Goal: Task Accomplishment & Management: Manage account settings

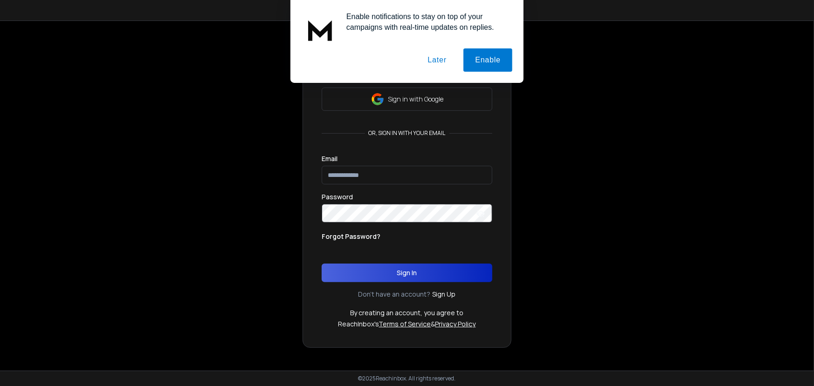
click at [440, 63] on button "Later" at bounding box center [437, 59] width 42 height 23
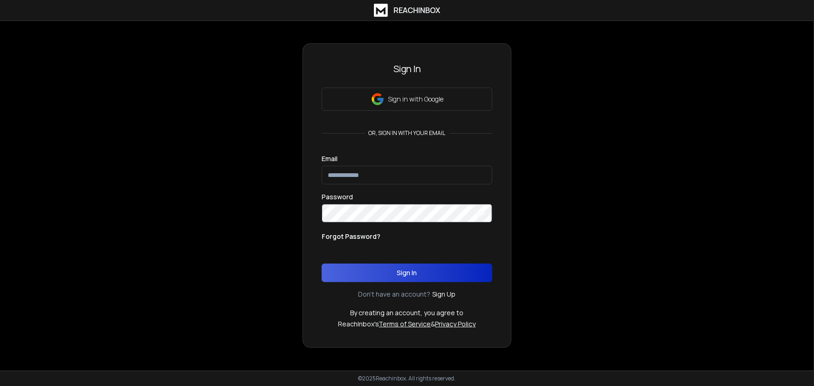
click at [348, 174] on input "email" at bounding box center [407, 175] width 171 height 19
type input "**********"
click at [378, 273] on button "Sign In" at bounding box center [407, 273] width 171 height 19
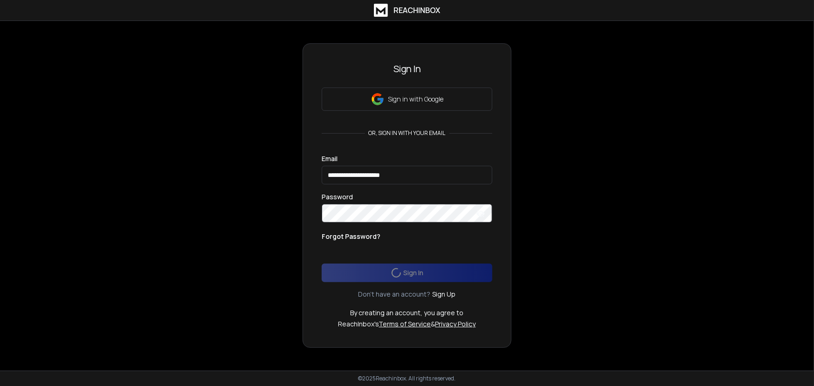
click at [185, 239] on div "**********" at bounding box center [407, 196] width 814 height 313
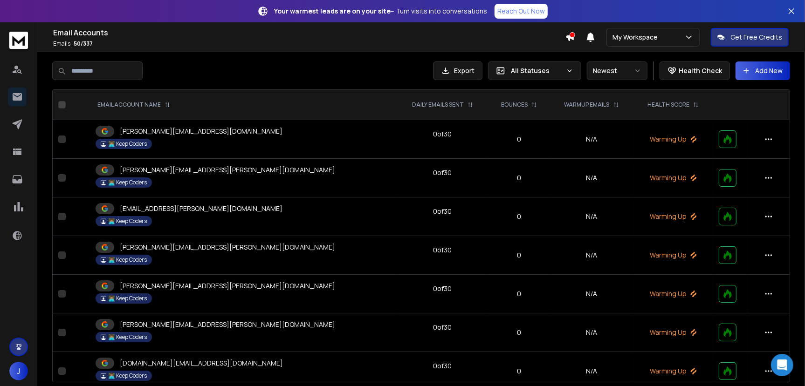
click at [308, 67] on div at bounding box center [239, 71] width 375 height 19
click at [794, 11] on icon at bounding box center [791, 11] width 8 height 8
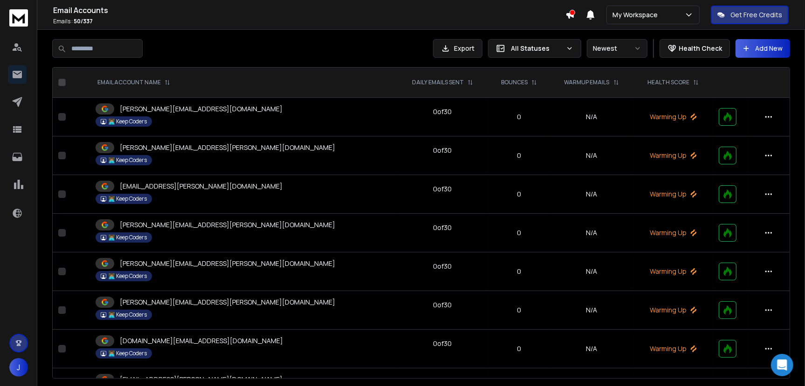
click at [212, 36] on div "Export All Statuses Newest Health Check Add New EMAIL ACCOUNT NAME DAILY EMAILS…" at bounding box center [420, 209] width 767 height 358
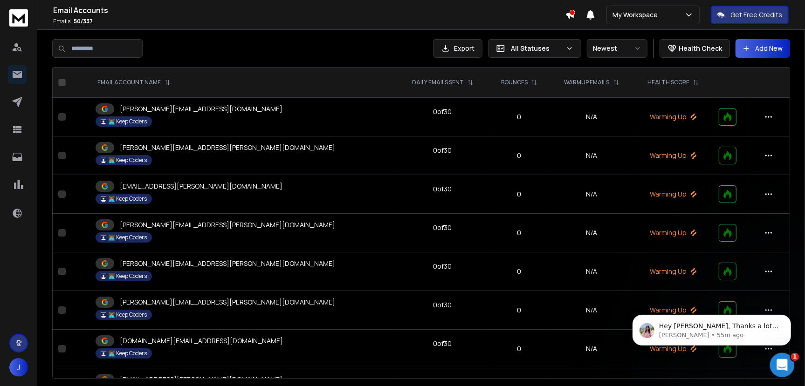
click at [788, 360] on div "Open Intercom Messenger" at bounding box center [780, 364] width 31 height 31
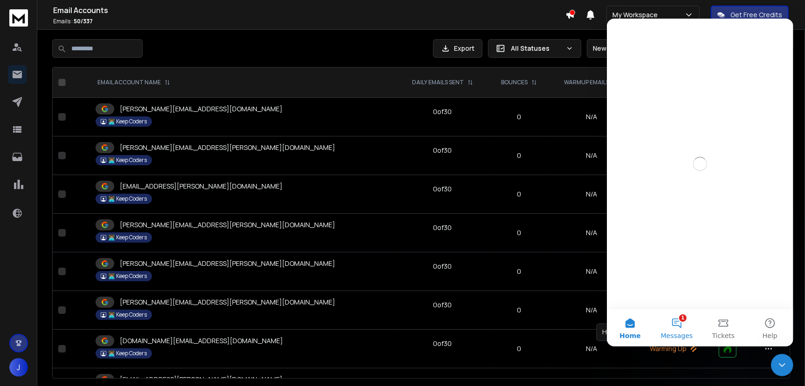
click at [679, 320] on button "1 Messages" at bounding box center [676, 327] width 47 height 37
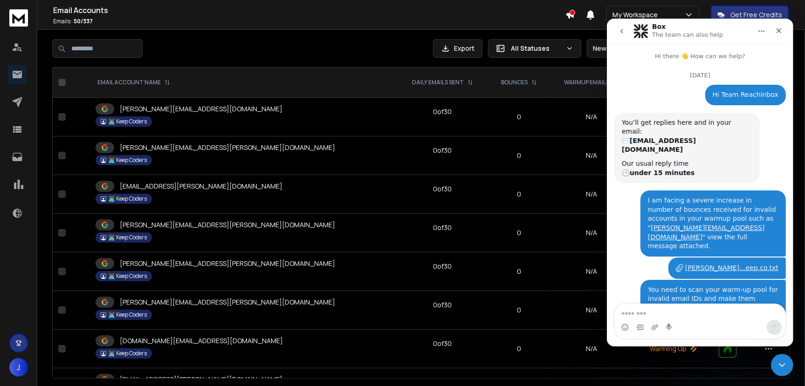
scroll to position [40, 0]
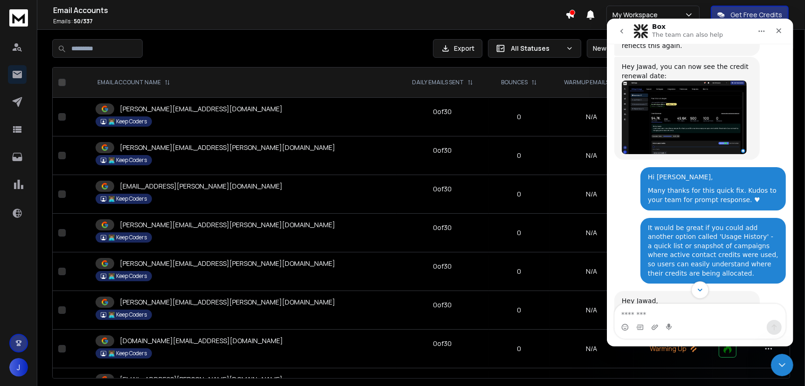
click at [703, 290] on button "Scroll to bottom" at bounding box center [699, 289] width 17 height 17
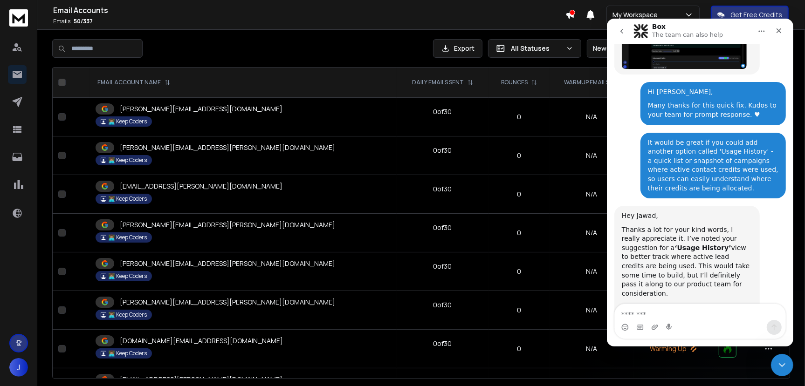
scroll to position [1583, 0]
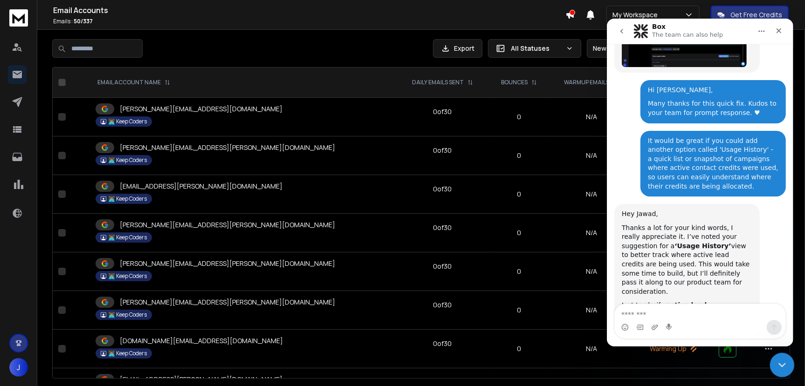
click at [786, 363] on icon "Close Intercom Messenger" at bounding box center [780, 363] width 11 height 11
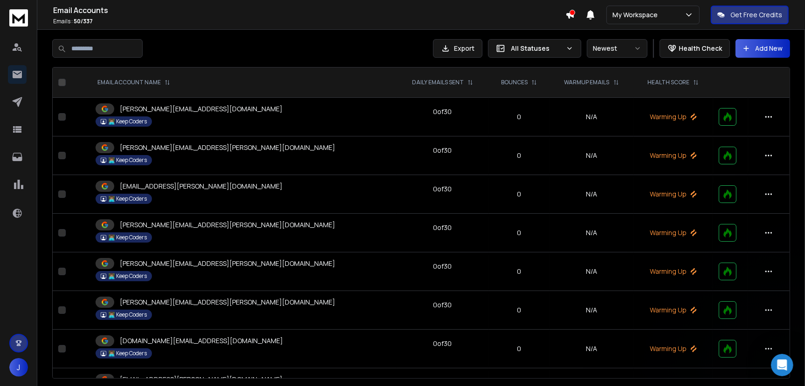
scroll to position [0, 0]
click at [21, 366] on span "J" at bounding box center [18, 367] width 19 height 19
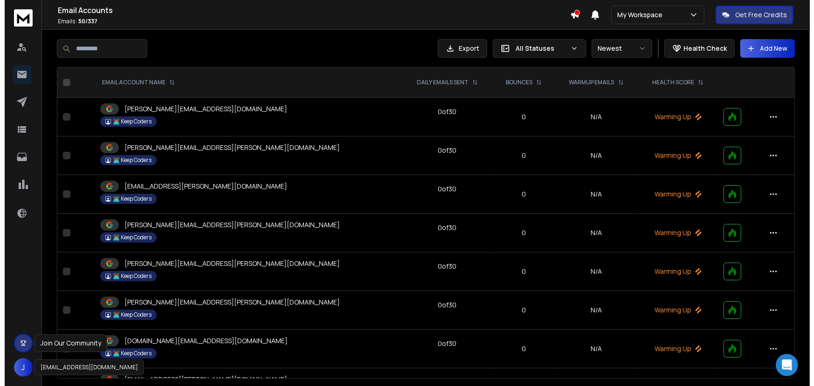
scroll to position [1583, 0]
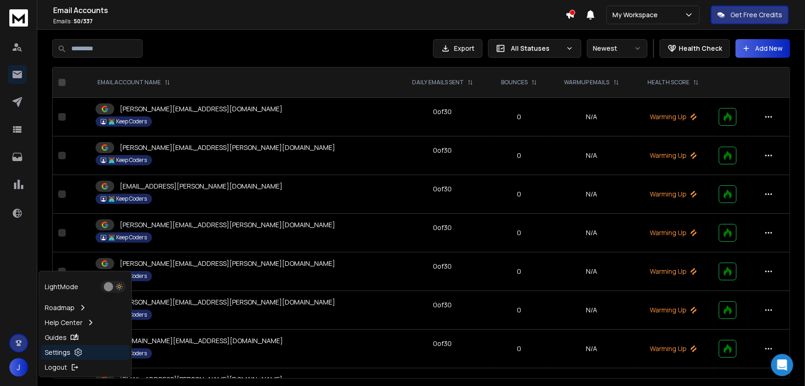
click at [74, 349] on icon at bounding box center [78, 353] width 8 height 8
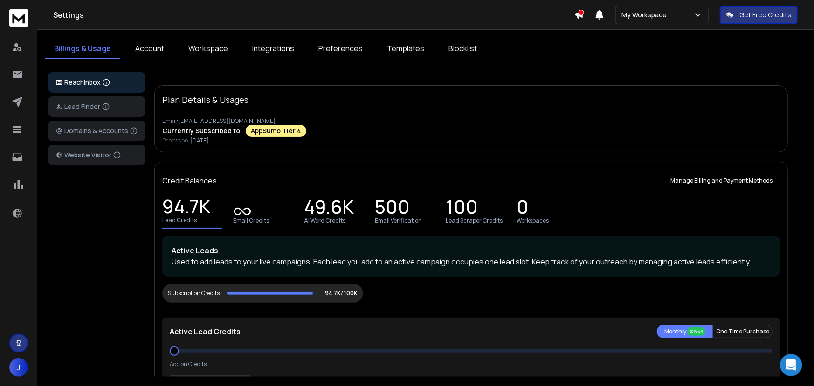
click at [200, 205] on p "94.7K" at bounding box center [186, 208] width 48 height 13
click at [195, 205] on p "94.7K" at bounding box center [186, 208] width 48 height 13
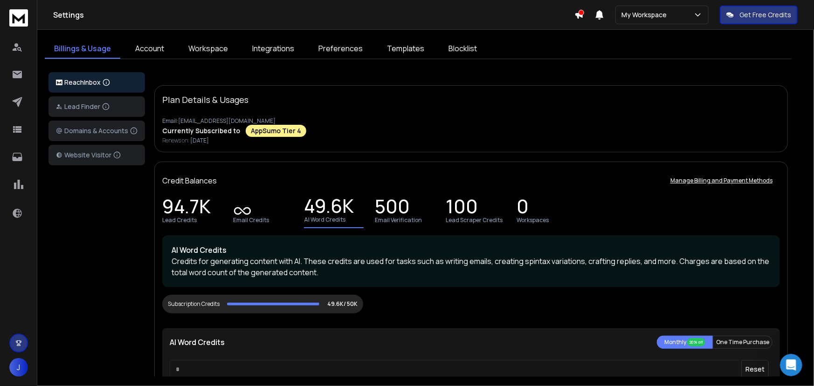
click at [350, 212] on p "49.6K" at bounding box center [329, 207] width 50 height 13
click at [174, 202] on p "94.7K" at bounding box center [186, 208] width 48 height 13
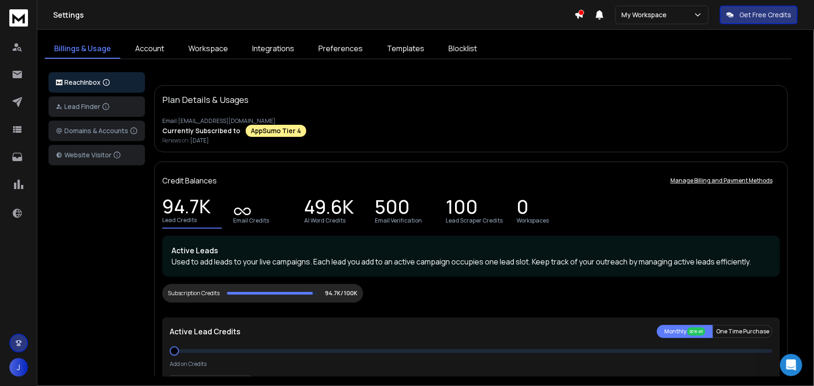
click at [394, 202] on p "500" at bounding box center [392, 208] width 35 height 13
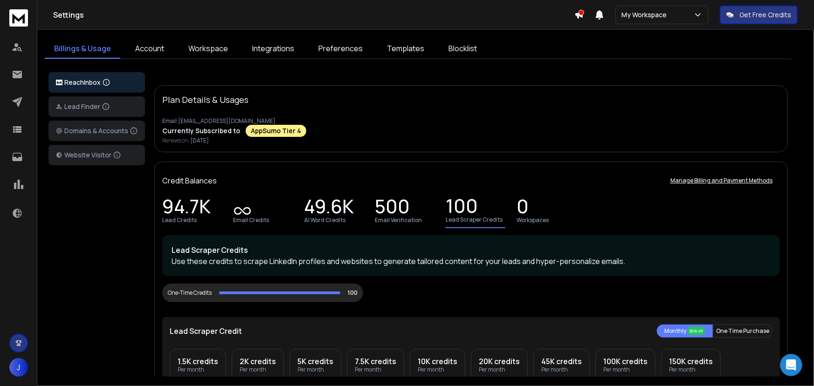
click at [464, 206] on p "100" at bounding box center [461, 207] width 32 height 13
click at [390, 206] on p "500" at bounding box center [392, 208] width 35 height 13
click at [474, 211] on p "100" at bounding box center [461, 207] width 32 height 13
click at [537, 217] on p "Workspaces" at bounding box center [532, 220] width 32 height 7
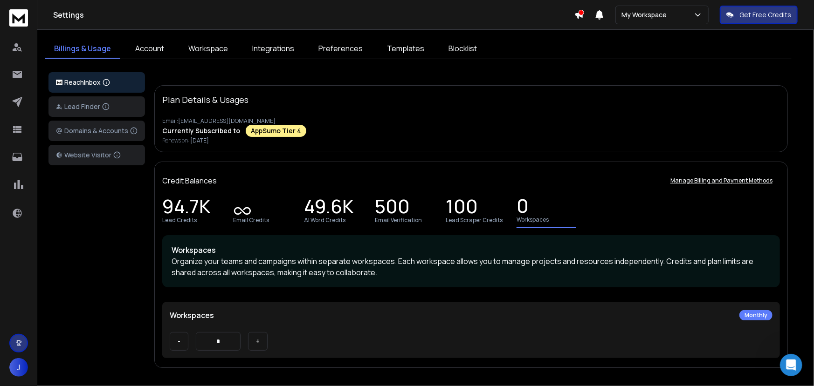
click at [184, 214] on p "94.7K" at bounding box center [186, 208] width 48 height 13
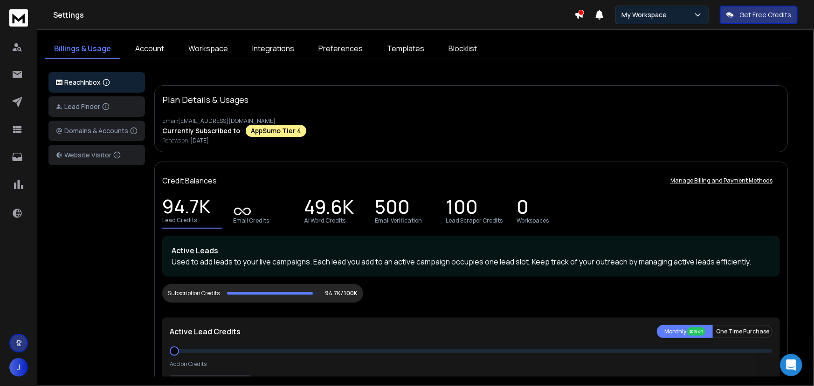
click at [645, 14] on p "My Workspace" at bounding box center [645, 14] width 49 height 9
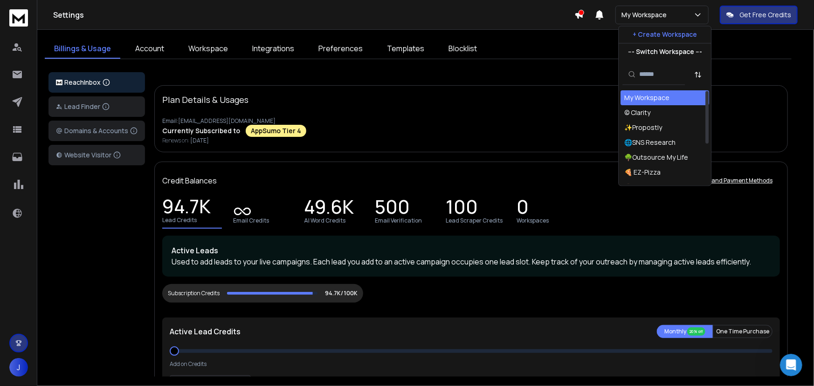
drag, startPoint x: 708, startPoint y: 103, endPoint x: 677, endPoint y: 47, distance: 64.0
click at [705, 91] on div at bounding box center [706, 117] width 3 height 53
click at [458, 103] on div "Plan Details & Usages" at bounding box center [470, 105] width 617 height 24
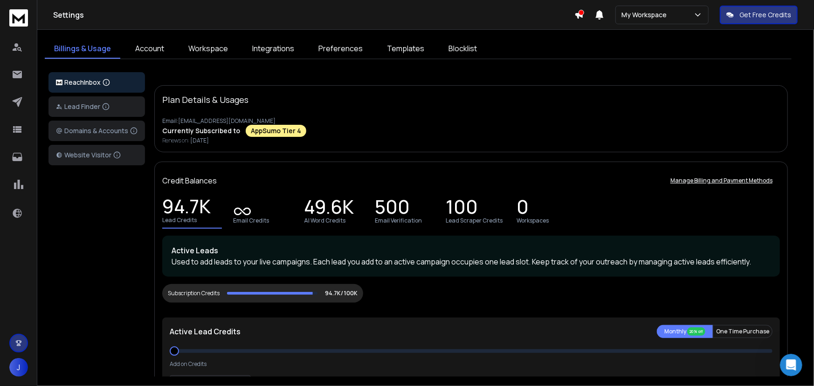
click at [525, 203] on p "0" at bounding box center [522, 208] width 12 height 13
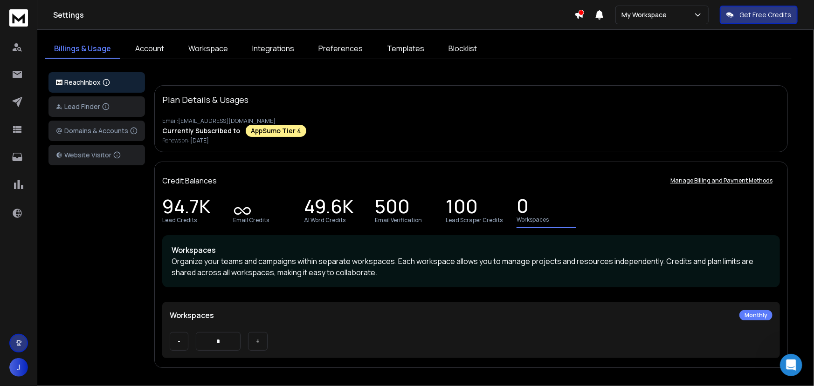
click at [185, 212] on p "94.7K" at bounding box center [186, 208] width 48 height 13
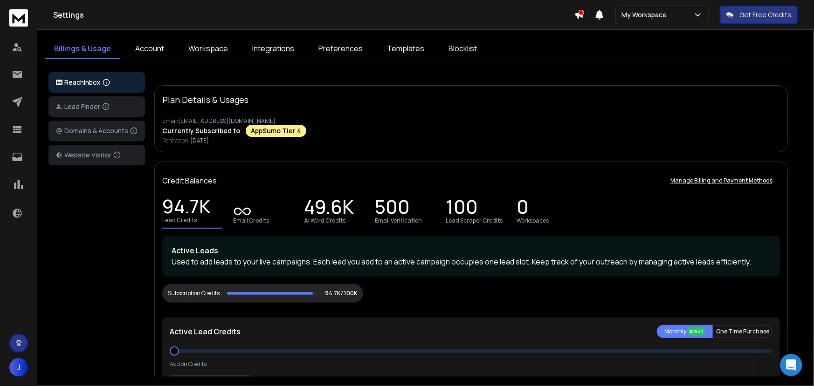
click at [226, 212] on div "94.7K Lead Credits Email Credits 49.6K AI Word Credits 500 Email Verification 1…" at bounding box center [369, 215] width 414 height 19
click at [116, 216] on div "ReachInbox Lead Finder Domains & Accounts Website Visitor Plan Details & Usages…" at bounding box center [417, 220] width 739 height 297
click at [676, 17] on div "My Workspace" at bounding box center [661, 14] width 81 height 9
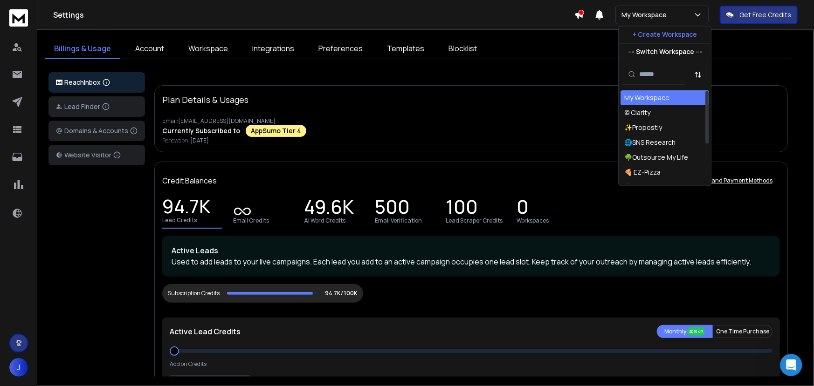
click at [589, 18] on div "My Workspace Get Free Credits" at bounding box center [685, 15] width 223 height 19
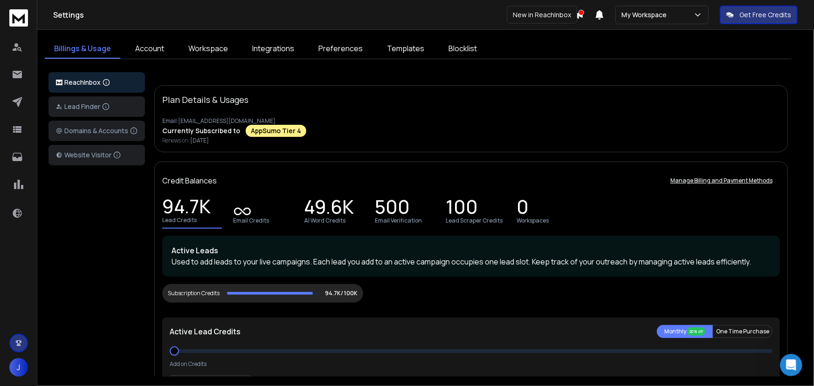
click at [583, 15] on icon at bounding box center [578, 14] width 9 height 9
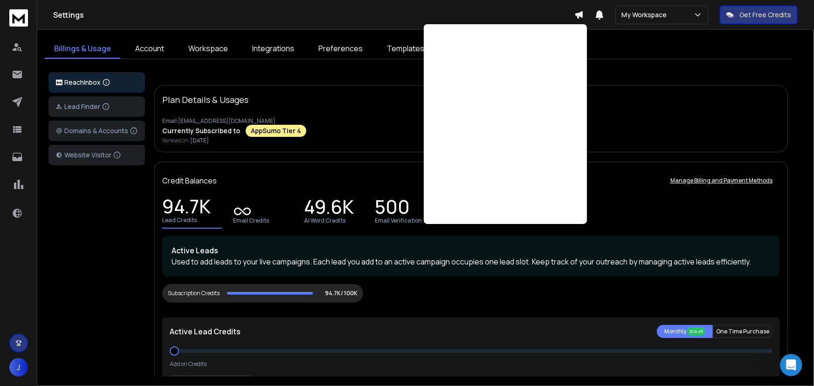
click at [445, 13] on h1 "Settings" at bounding box center [313, 14] width 521 height 11
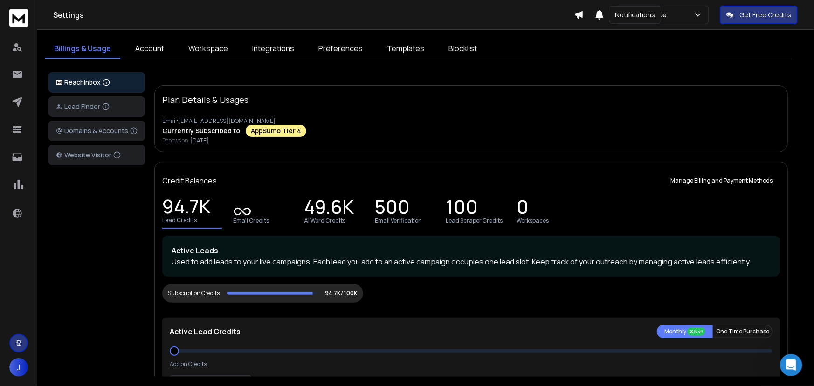
click at [651, 14] on div "Notifications" at bounding box center [635, 15] width 52 height 18
click at [691, 14] on div "My Workspace" at bounding box center [661, 14] width 81 height 9
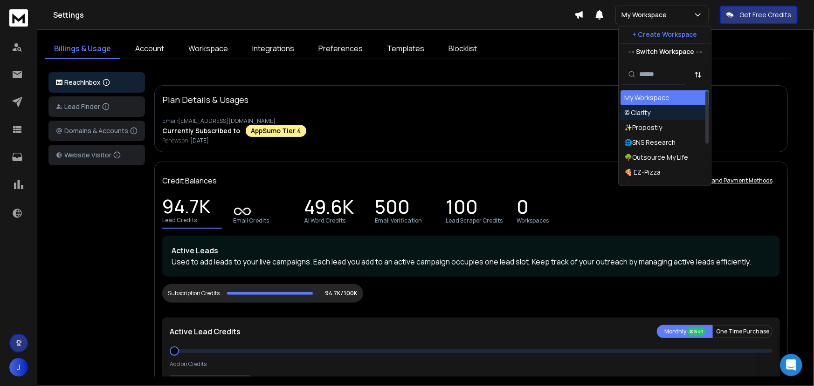
click at [643, 114] on div "© Clarity" at bounding box center [637, 112] width 26 height 9
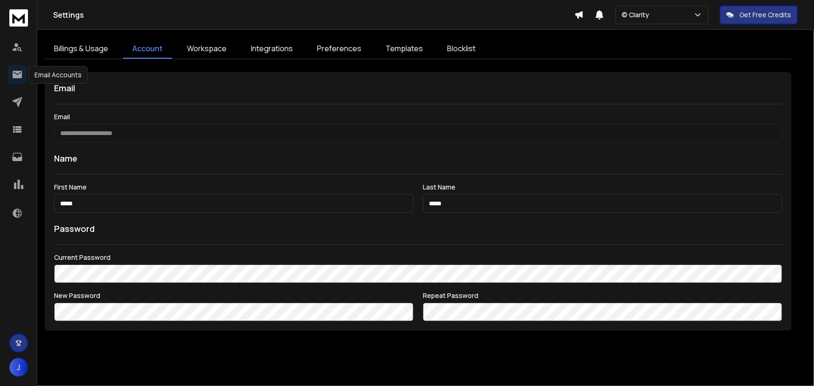
click at [16, 75] on icon at bounding box center [17, 74] width 9 height 7
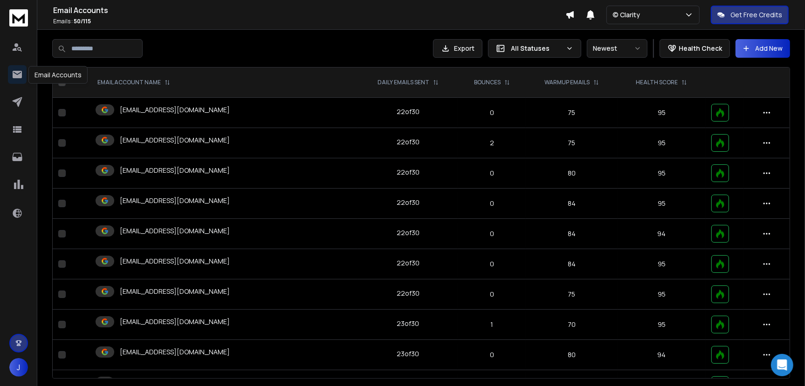
click at [768, 48] on button "Add New" at bounding box center [762, 48] width 55 height 19
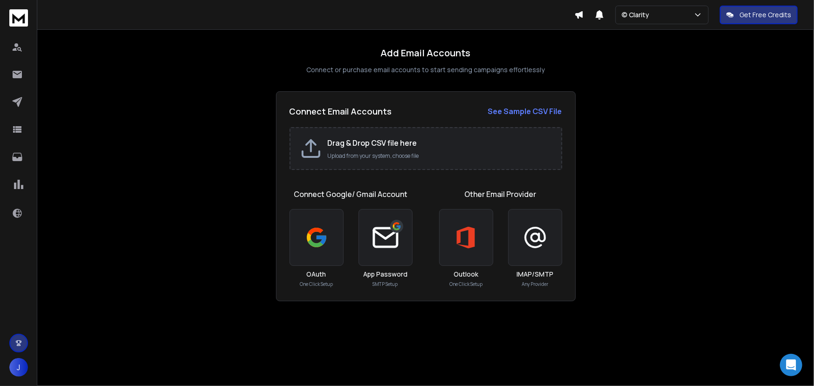
click at [314, 237] on icon at bounding box center [316, 238] width 23 height 28
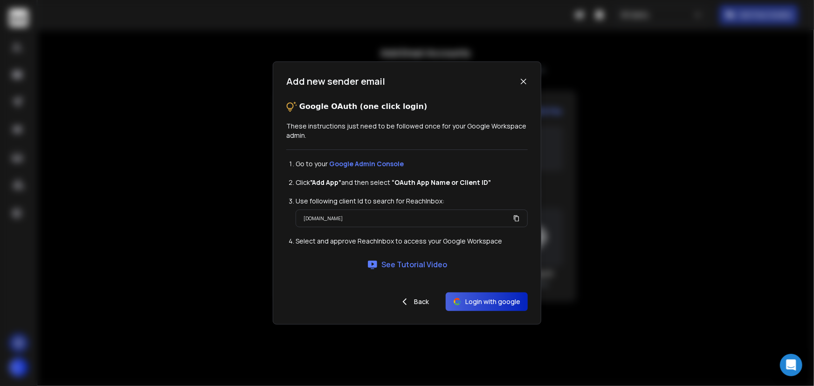
click at [474, 297] on button "Login with google" at bounding box center [486, 302] width 82 height 19
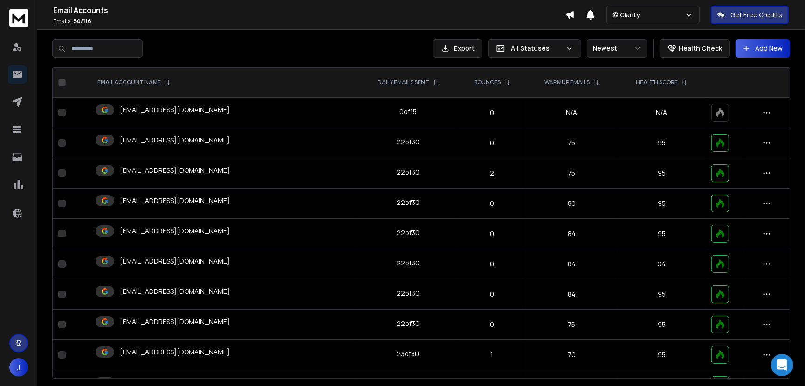
click at [764, 47] on button "Add New" at bounding box center [762, 48] width 55 height 19
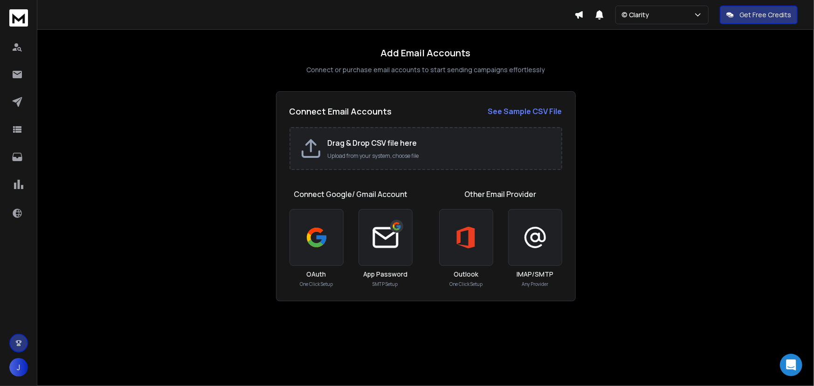
click at [301, 231] on div at bounding box center [316, 237] width 54 height 57
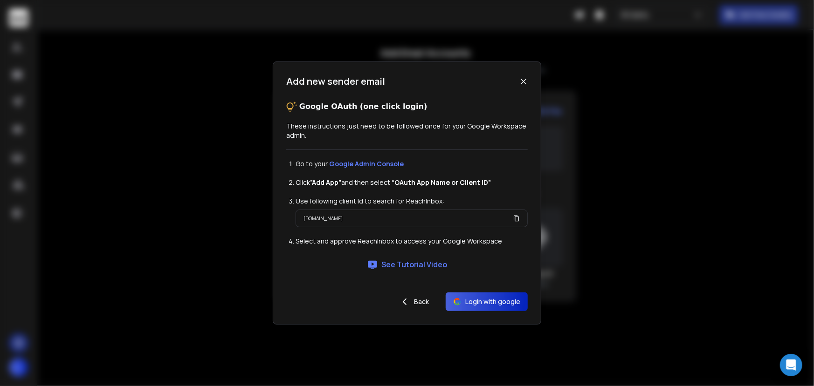
click at [496, 303] on button "Login with google" at bounding box center [486, 302] width 82 height 19
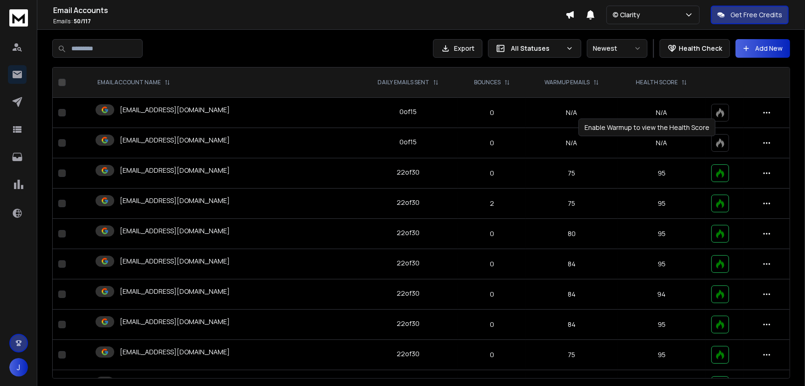
click at [766, 46] on button "Add New" at bounding box center [762, 48] width 55 height 19
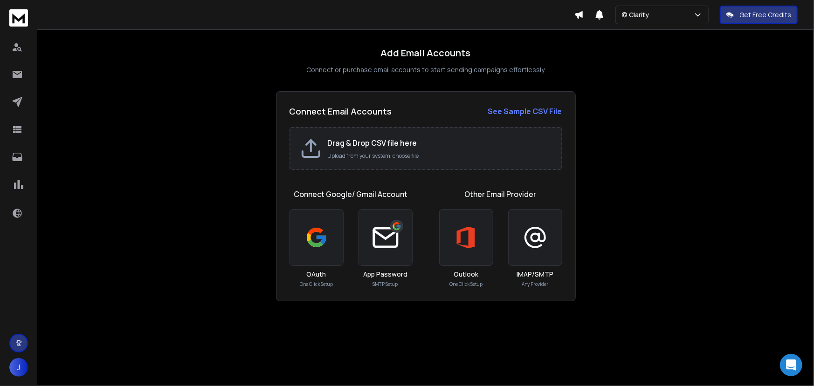
click at [296, 239] on div at bounding box center [316, 237] width 54 height 57
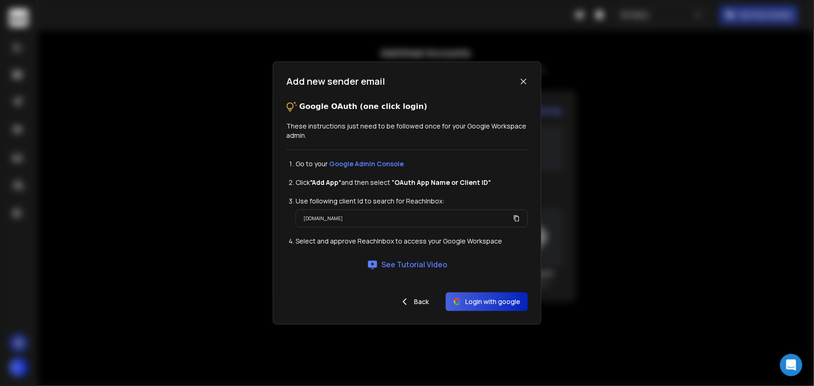
click at [494, 302] on button "Login with google" at bounding box center [486, 302] width 82 height 19
